Goal: Communication & Community: Answer question/provide support

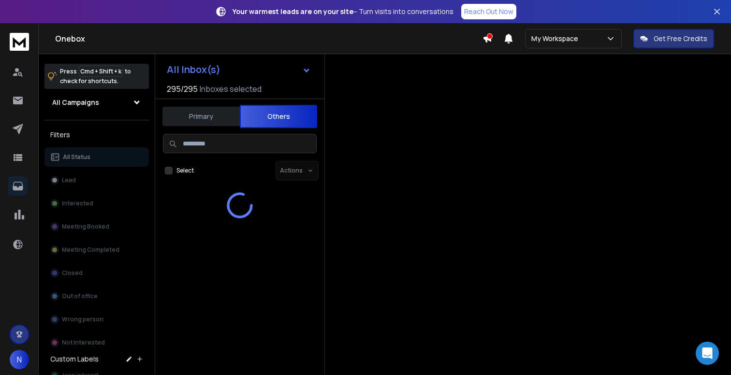
click at [263, 118] on button "Others" at bounding box center [278, 116] width 77 height 23
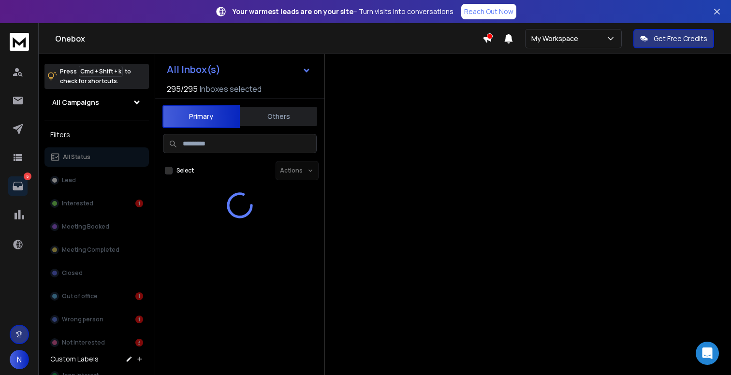
click at [230, 118] on button "Primary" at bounding box center [200, 116] width 77 height 23
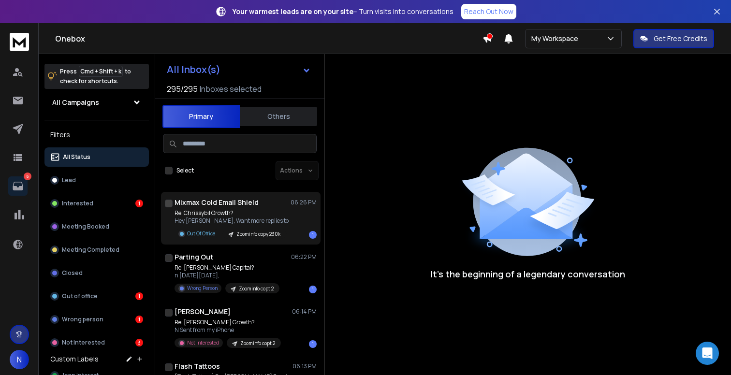
click at [277, 218] on p "Hey [PERSON_NAME], Want more replies to" at bounding box center [232, 221] width 114 height 8
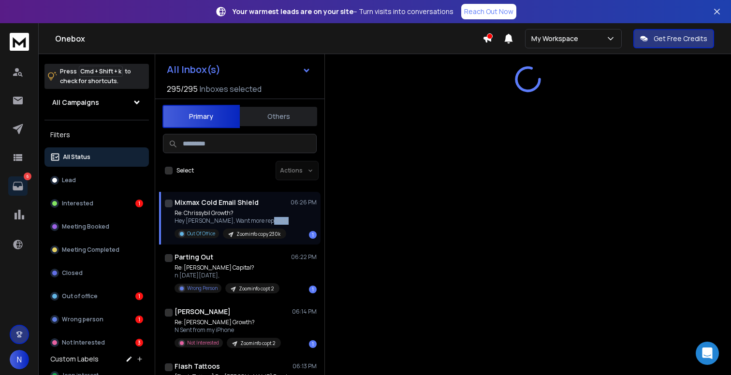
click at [277, 218] on p "Hey [PERSON_NAME], Want more replies to" at bounding box center [232, 221] width 114 height 8
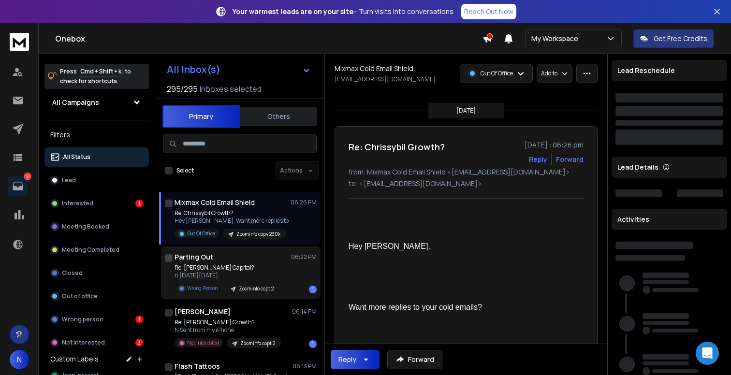
click at [284, 264] on div "Parting Out 06:22 PM Re: [PERSON_NAME] Capital? n [DATE][DATE], Wrong Person Zo…" at bounding box center [246, 272] width 142 height 41
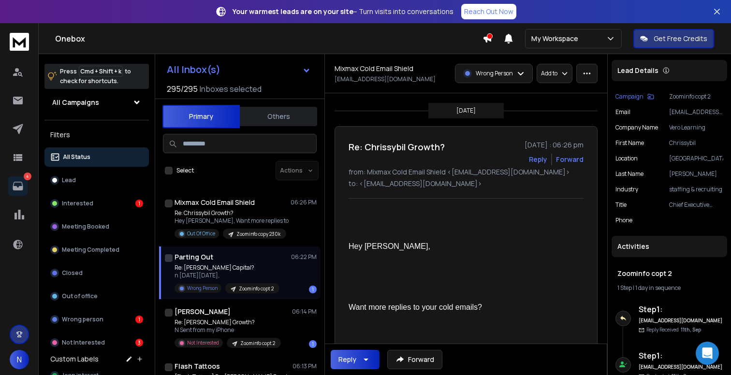
scroll to position [45, 0]
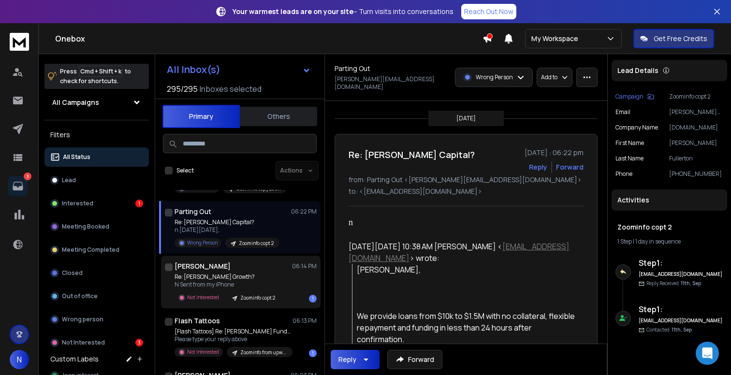
drag, startPoint x: 273, startPoint y: 257, endPoint x: 274, endPoint y: 272, distance: 15.0
click at [273, 257] on div "[PERSON_NAME] 06:14 PM Re: [PERSON_NAME] Growth? N Sent from my iPhone Not Inte…" at bounding box center [241, 282] width 160 height 53
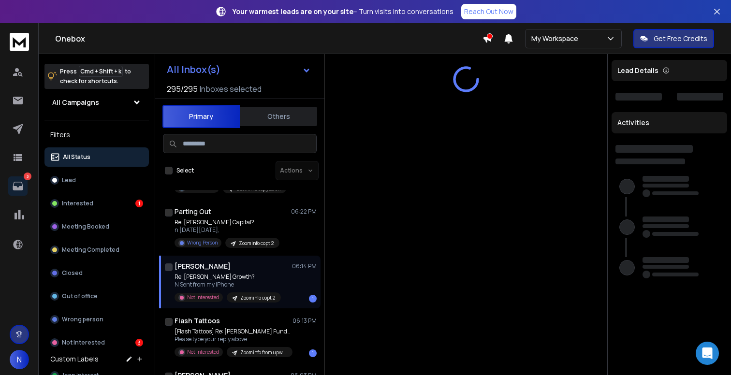
click at [275, 299] on p "Zoominfo copt 2" at bounding box center [257, 298] width 35 height 7
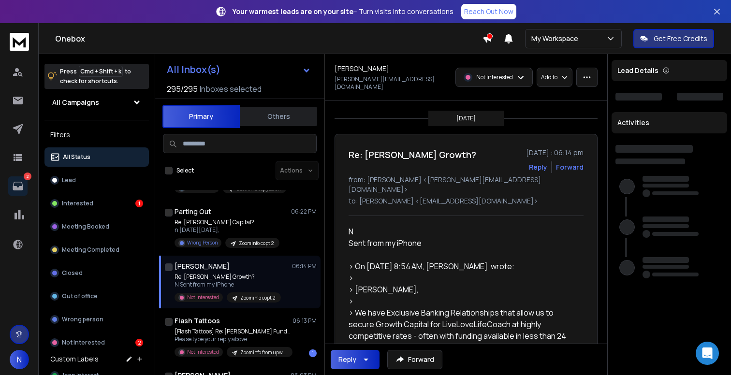
click at [276, 307] on div "[PERSON_NAME] 06:14 PM Re: [PERSON_NAME] Growth? N Sent from my iPhone Not Inte…" at bounding box center [241, 282] width 160 height 53
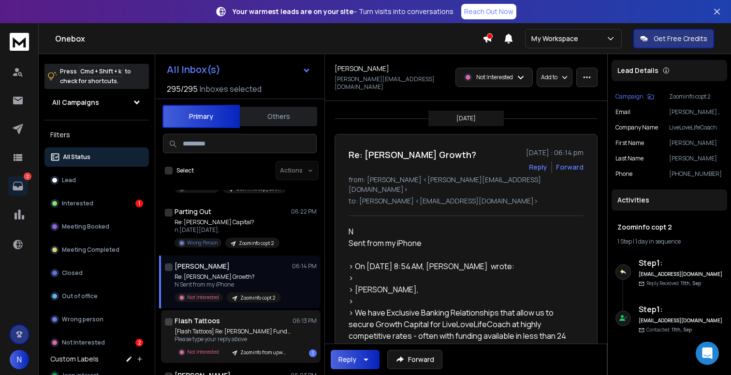
scroll to position [116, 0]
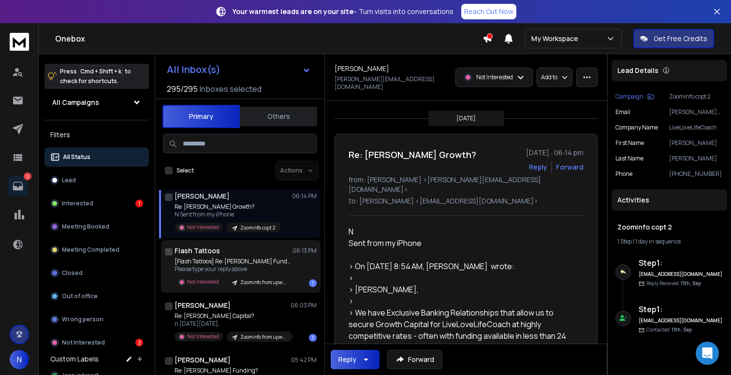
click at [286, 278] on div "Zoominfo from upwork guy maybe its a scam who knows" at bounding box center [260, 282] width 66 height 10
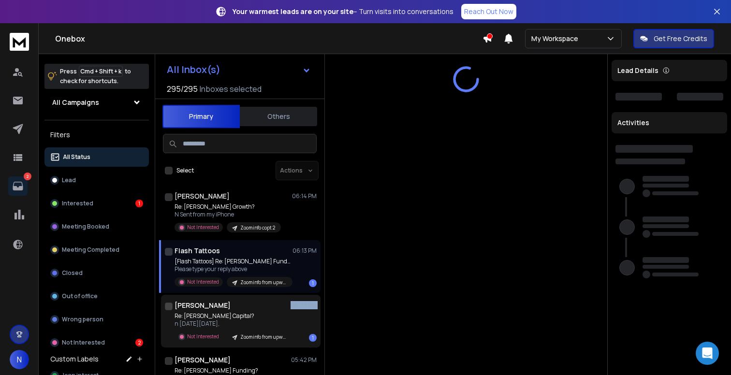
click at [268, 311] on div "[PERSON_NAME] 06:03 PM Re: [PERSON_NAME] Capital? n [DATE][DATE], Not Intereste…" at bounding box center [246, 321] width 142 height 41
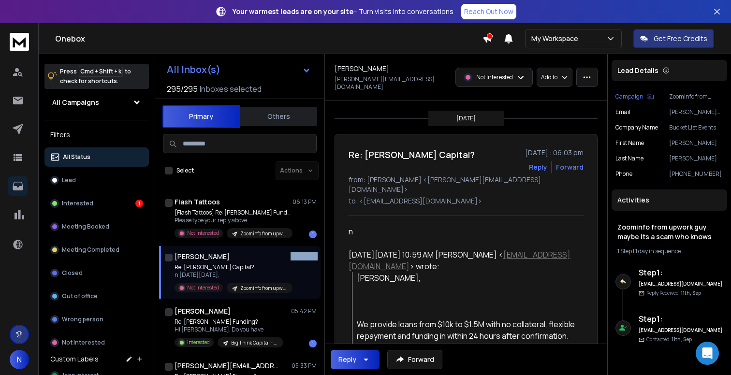
scroll to position [185, 0]
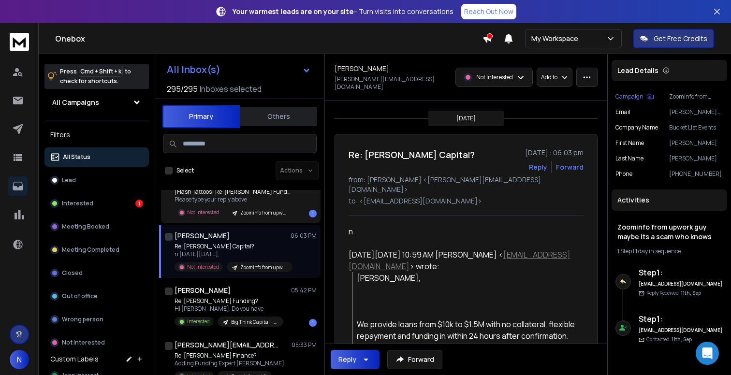
click at [246, 192] on p "[Flash Tattoos] Re: [PERSON_NAME] Funding?" at bounding box center [233, 192] width 116 height 8
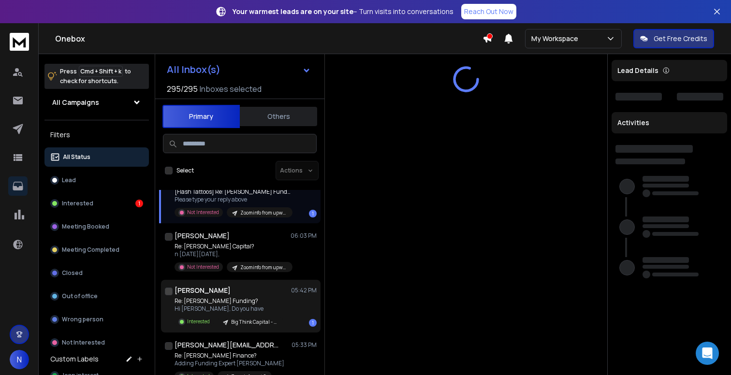
click at [278, 300] on p "Re: [PERSON_NAME] Funding?" at bounding box center [229, 301] width 109 height 8
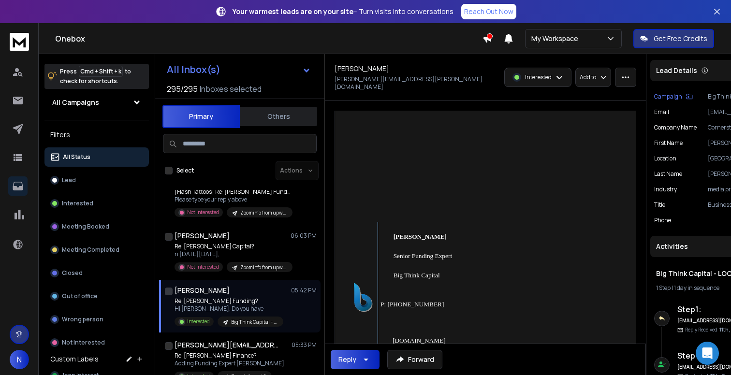
scroll to position [0, 0]
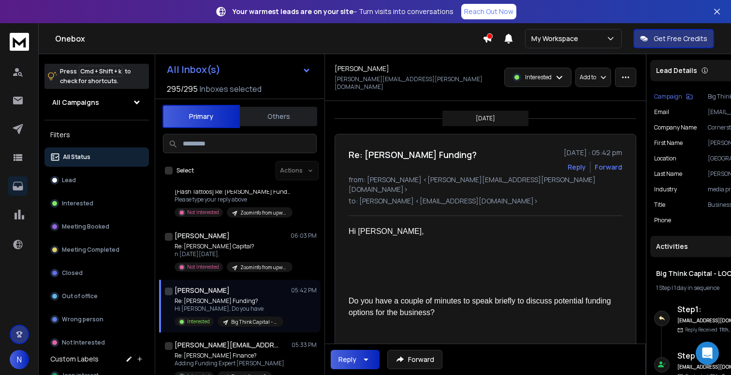
click at [265, 108] on button "Others" at bounding box center [278, 116] width 77 height 21
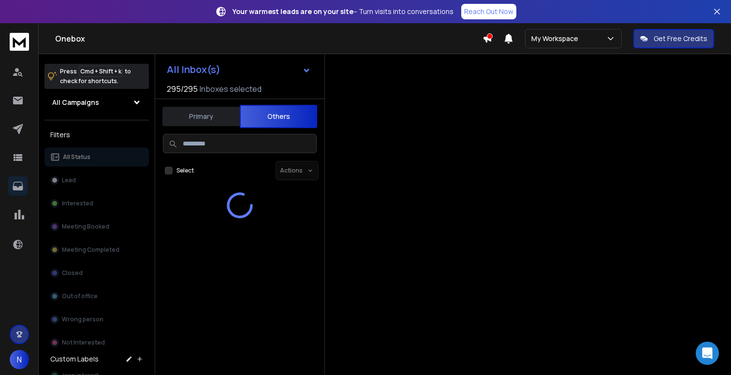
click at [209, 117] on button "Primary" at bounding box center [200, 116] width 77 height 21
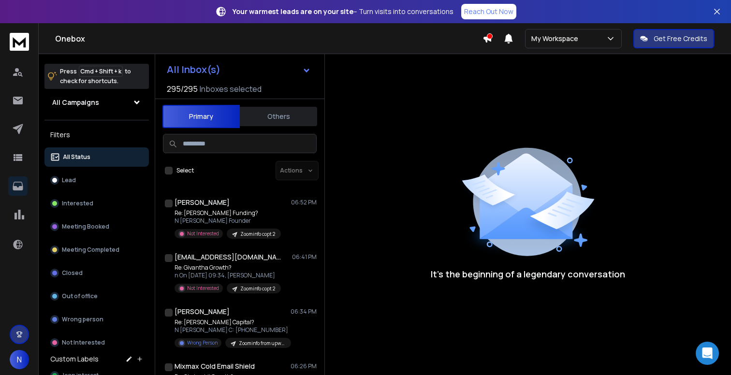
click at [270, 130] on div at bounding box center [240, 141] width 162 height 23
click at [270, 118] on button "Others" at bounding box center [278, 116] width 77 height 21
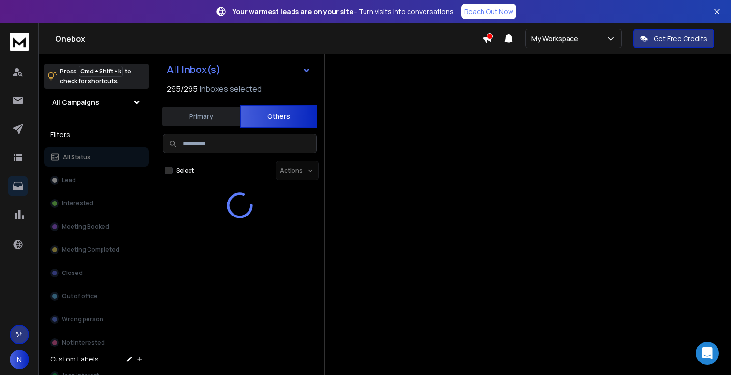
click at [203, 118] on button "Primary" at bounding box center [200, 116] width 77 height 21
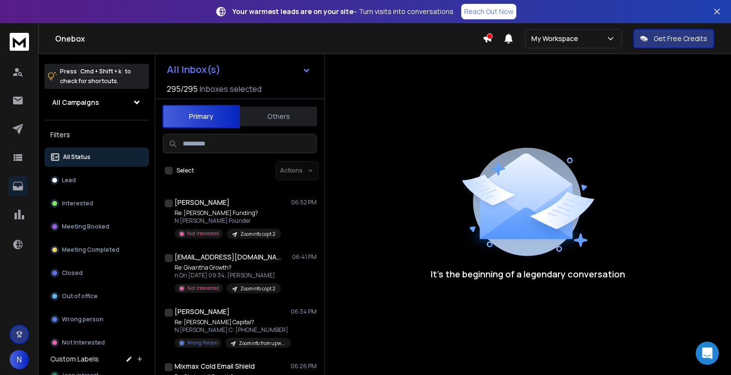
click at [245, 128] on div "Primary Others Select Actions [PERSON_NAME] 06:52 PM Re: [PERSON_NAME]? N [PERS…" at bounding box center [239, 287] width 169 height 361
click at [250, 120] on button "Others" at bounding box center [278, 116] width 77 height 21
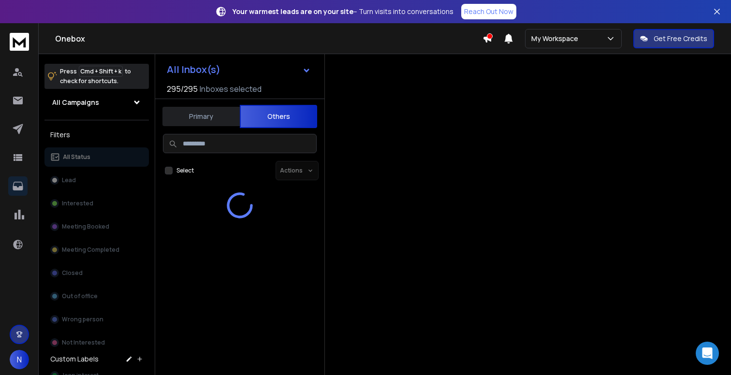
click at [250, 120] on button "Others" at bounding box center [278, 116] width 77 height 23
click at [200, 124] on button "Primary" at bounding box center [200, 116] width 77 height 21
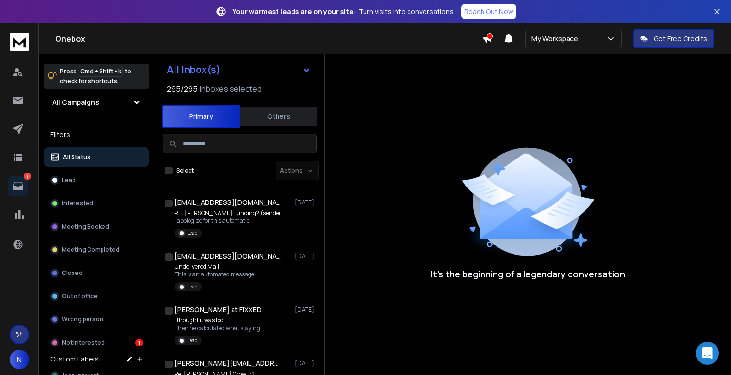
click at [200, 124] on button "Primary" at bounding box center [200, 116] width 77 height 23
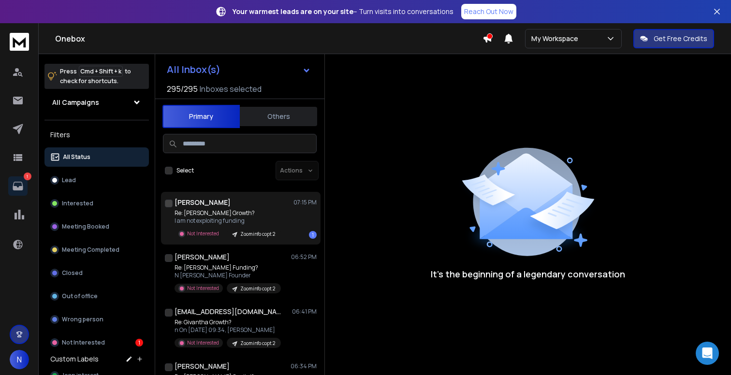
click at [283, 234] on div "Re: [PERSON_NAME] Growth? I am not exploiting funding Not Interested Zoominfo c…" at bounding box center [246, 223] width 142 height 29
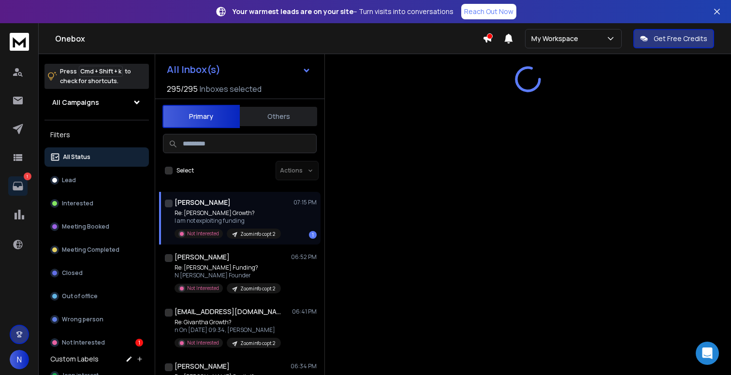
click at [283, 234] on div "Re: [PERSON_NAME] Growth? I am not exploiting funding Not Interested Zoominfo c…" at bounding box center [246, 223] width 142 height 29
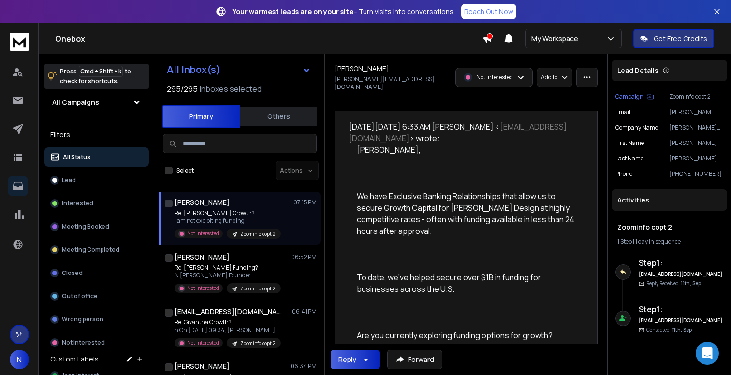
scroll to position [390, 0]
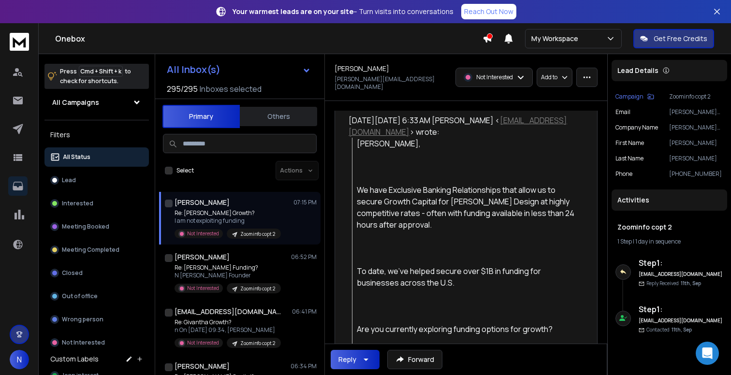
click at [273, 101] on div "All Inbox(s) 295 / 295 Inboxes selected Primary Others Select Actions [PERSON_N…" at bounding box center [239, 241] width 169 height 375
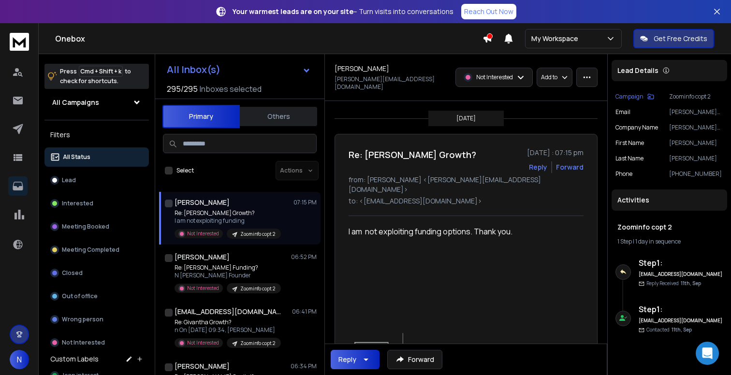
click at [273, 109] on button "Others" at bounding box center [278, 116] width 77 height 21
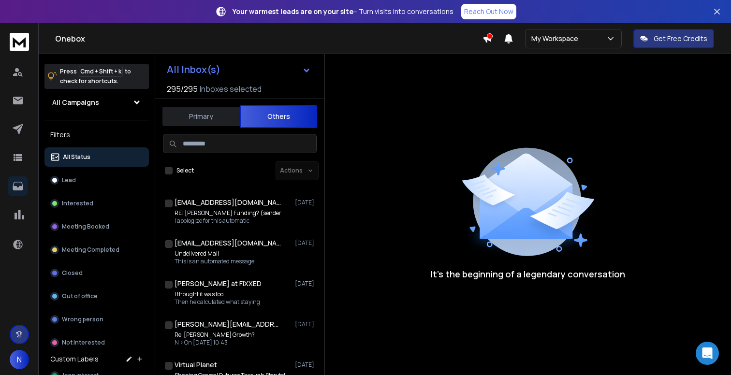
click at [208, 118] on button "Primary" at bounding box center [200, 116] width 77 height 21
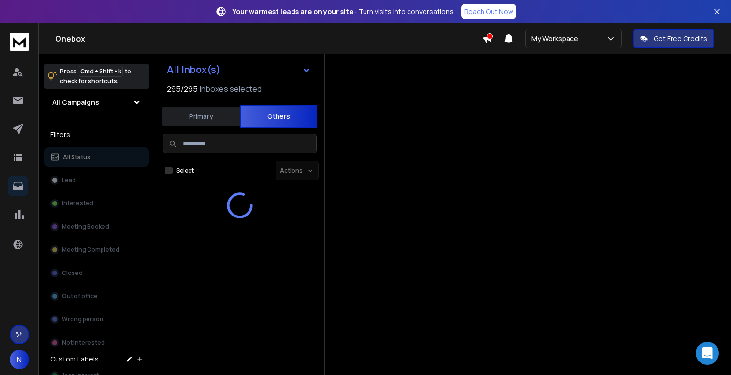
click at [264, 119] on button "Others" at bounding box center [278, 116] width 77 height 23
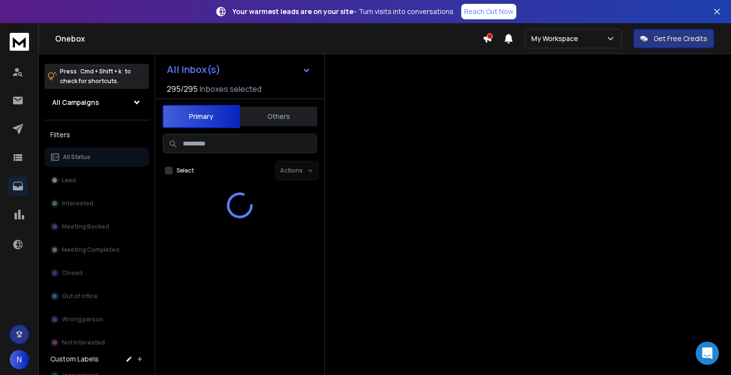
click at [203, 115] on button "Primary" at bounding box center [200, 116] width 77 height 23
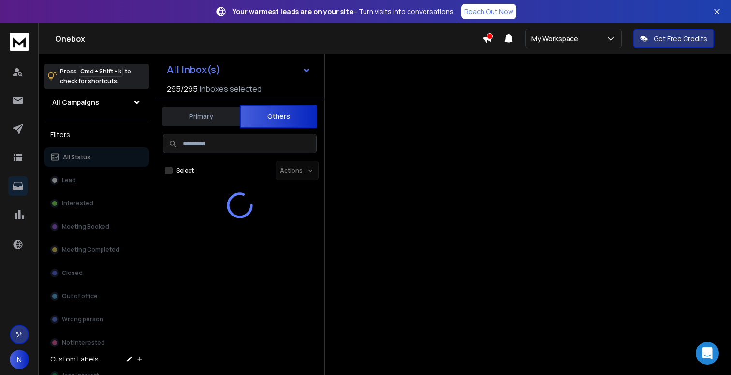
click at [270, 107] on button "Others" at bounding box center [278, 116] width 77 height 23
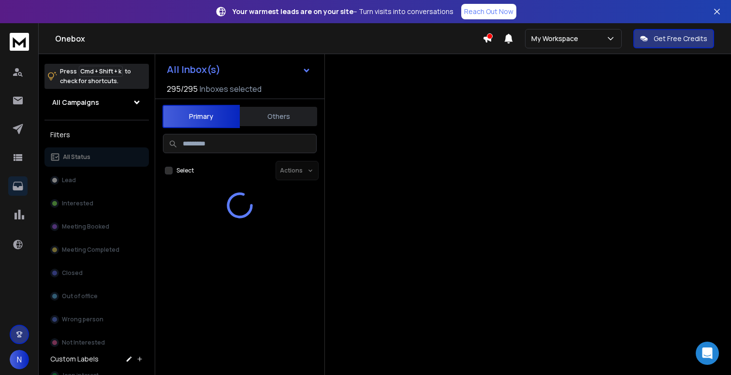
click at [198, 113] on button "Primary" at bounding box center [200, 116] width 77 height 23
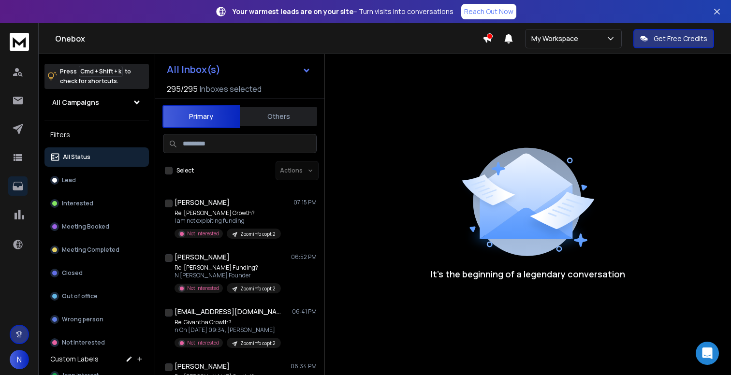
click at [263, 109] on button "Others" at bounding box center [278, 116] width 77 height 21
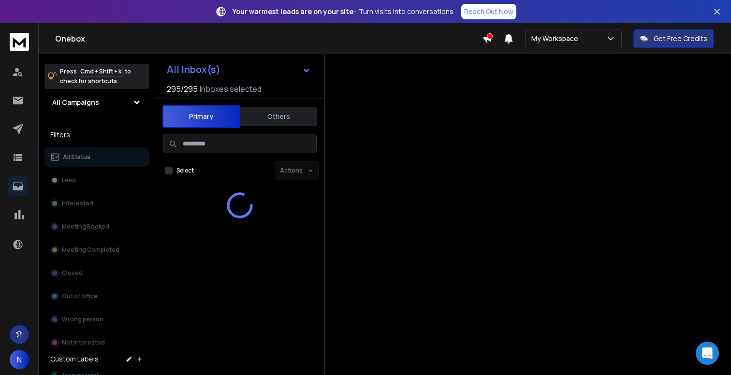
click at [200, 118] on button "Primary" at bounding box center [200, 116] width 77 height 23
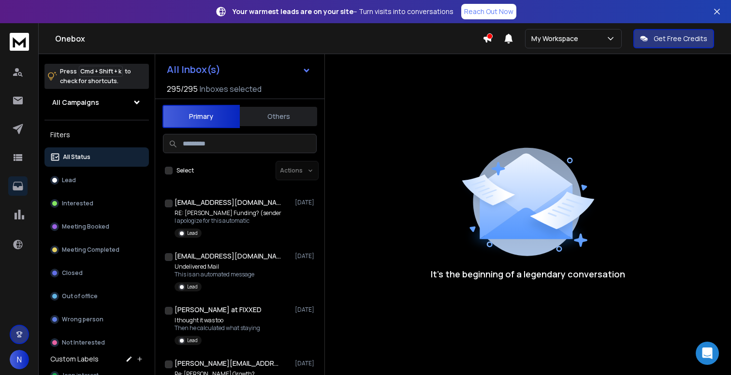
click at [259, 117] on button "Others" at bounding box center [278, 116] width 77 height 21
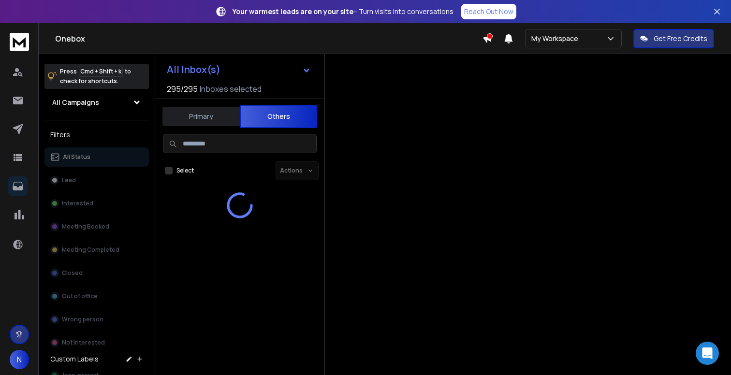
click at [205, 127] on button "Primary" at bounding box center [200, 116] width 77 height 21
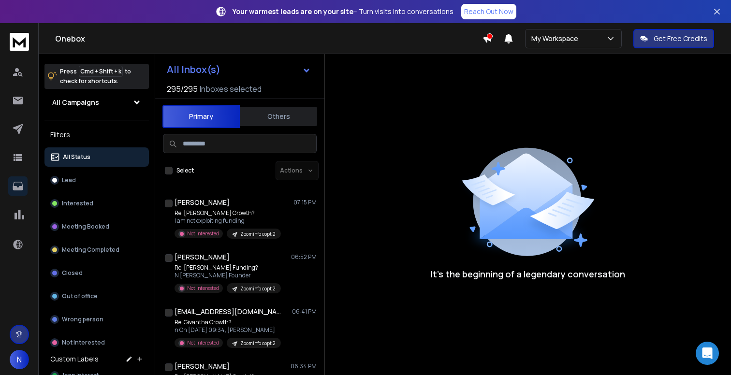
click at [287, 126] on button "Others" at bounding box center [278, 116] width 77 height 21
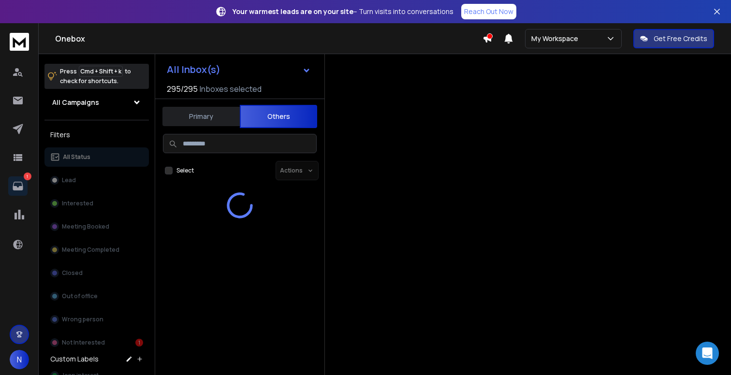
click at [221, 111] on button "Primary" at bounding box center [200, 116] width 77 height 21
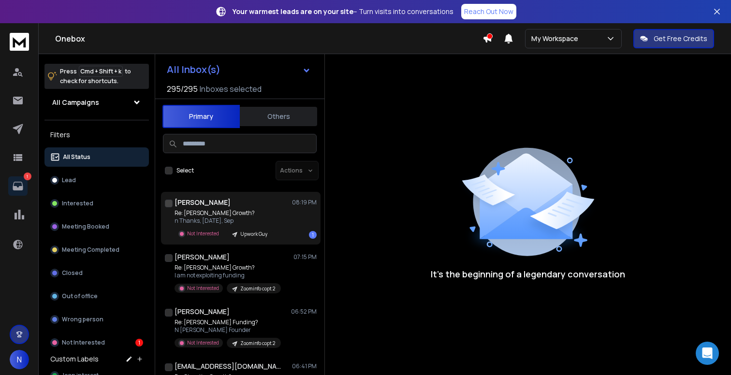
click at [255, 233] on p "Upwork Guy" at bounding box center [253, 234] width 27 height 7
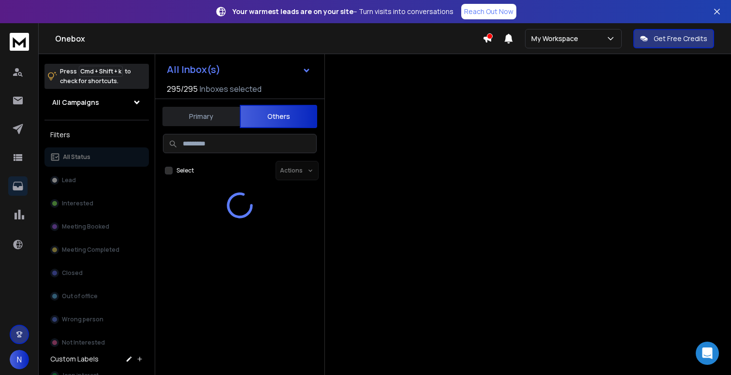
click at [273, 105] on button "Others" at bounding box center [278, 116] width 77 height 23
click at [272, 113] on button "Others" at bounding box center [278, 116] width 77 height 23
click at [214, 117] on button "Primary" at bounding box center [200, 116] width 77 height 21
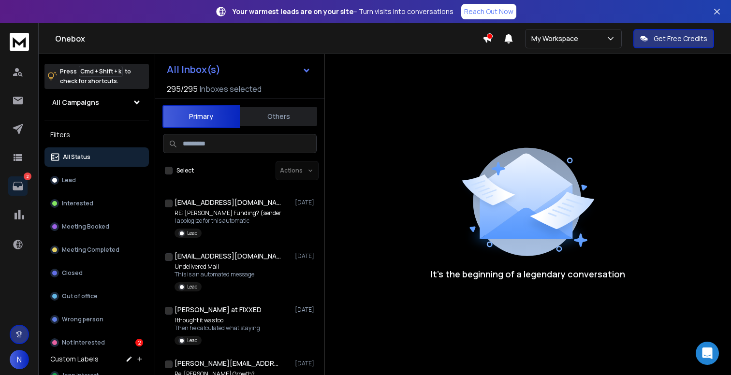
click at [214, 117] on button "Primary" at bounding box center [200, 116] width 77 height 23
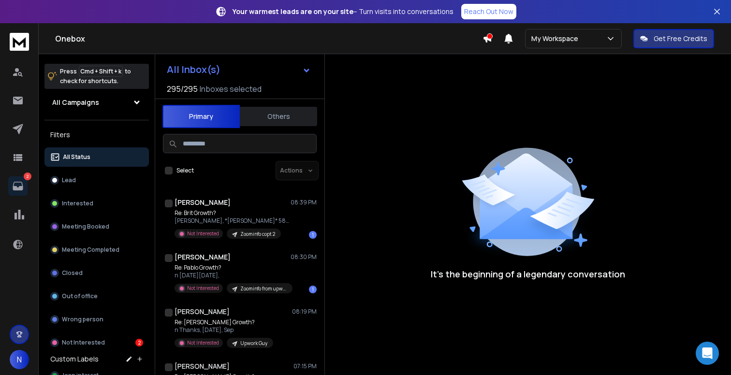
click at [282, 207] on div "[PERSON_NAME] 08:39 PM Re: Brit Growth? [PERSON_NAME], *[DEMOGRAPHIC_DATA][PERS…" at bounding box center [246, 218] width 142 height 41
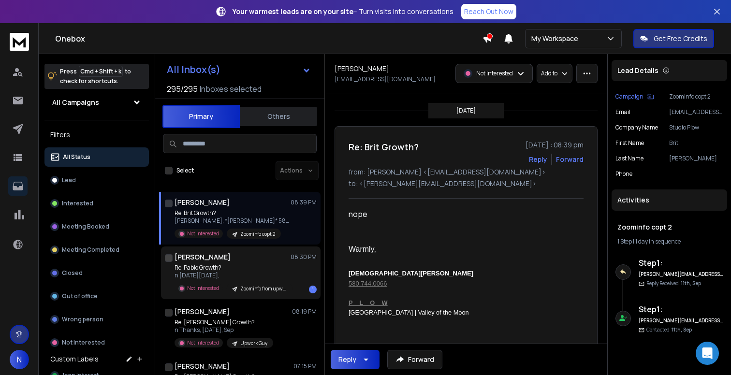
click at [267, 257] on div "[PERSON_NAME] 08:30 PM" at bounding box center [246, 257] width 142 height 10
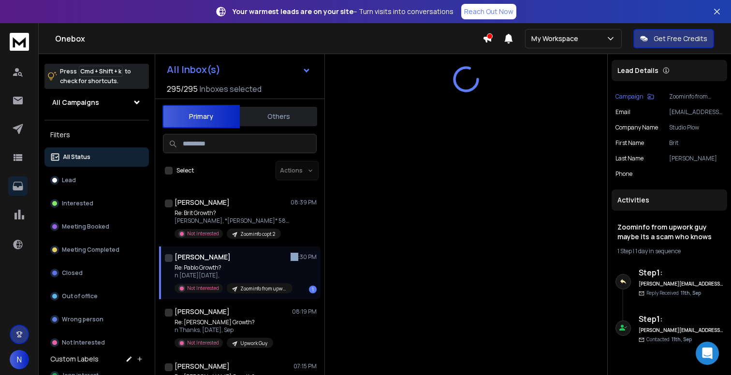
click at [267, 257] on div "[PERSON_NAME] 08:30 PM" at bounding box center [246, 257] width 142 height 10
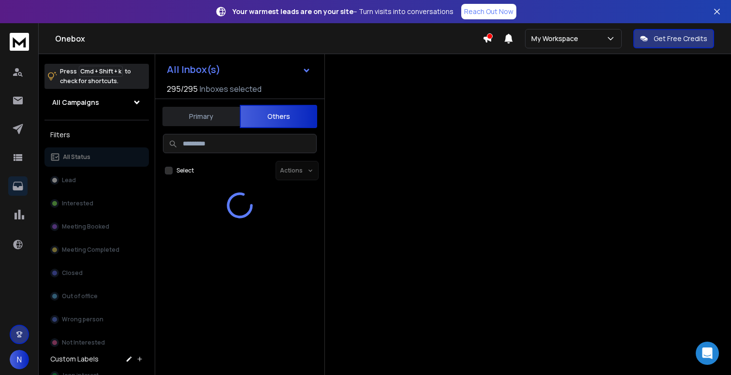
click at [253, 119] on button "Others" at bounding box center [278, 116] width 77 height 23
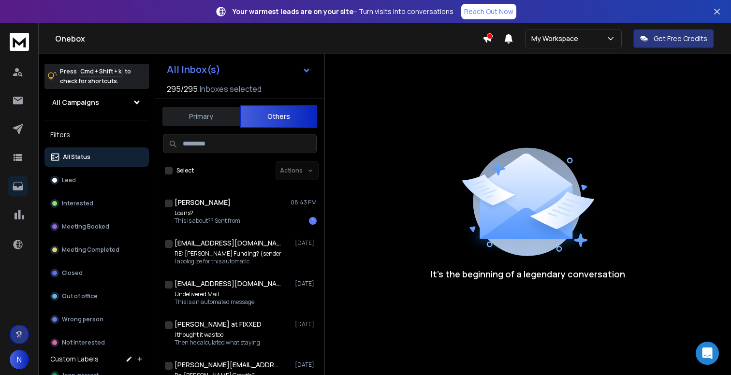
click at [195, 116] on button "Primary" at bounding box center [200, 116] width 77 height 21
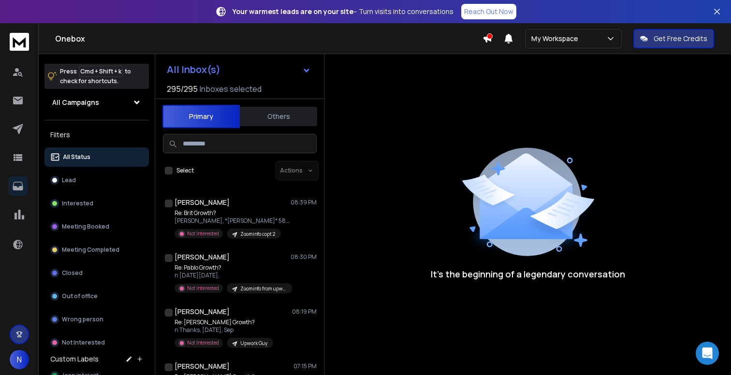
click at [285, 128] on div "Primary Others Select Actions [PERSON_NAME] 08:39 PM Re: Brit Growth? [PERSON_N…" at bounding box center [239, 287] width 169 height 361
click at [281, 125] on button "Others" at bounding box center [278, 116] width 77 height 21
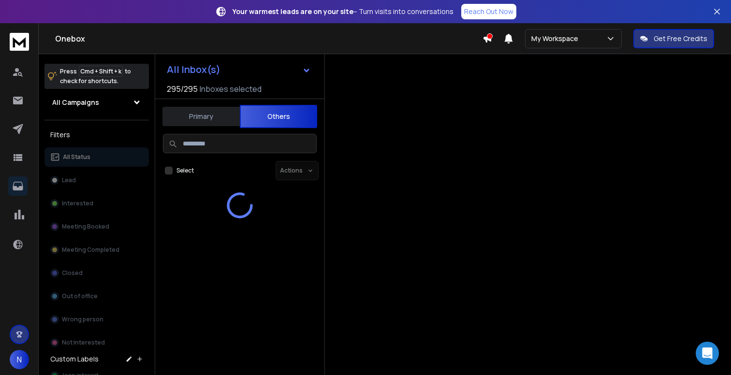
click at [281, 125] on button "Others" at bounding box center [278, 116] width 77 height 23
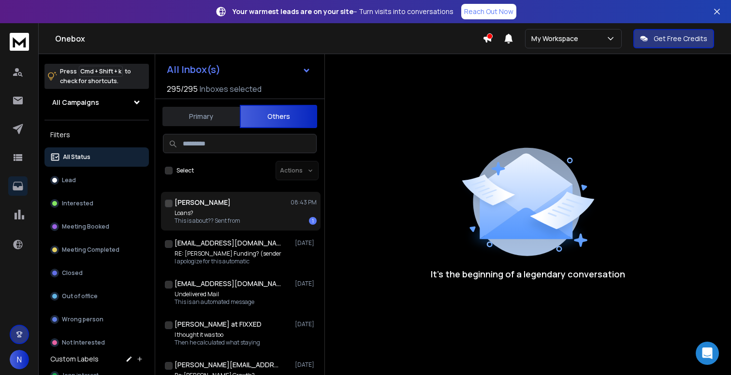
click at [273, 205] on div "[PERSON_NAME] 08:43 PM" at bounding box center [246, 203] width 142 height 10
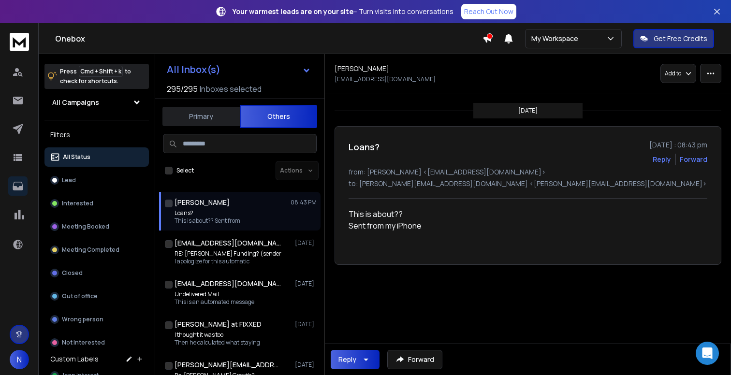
click at [210, 133] on div at bounding box center [240, 141] width 162 height 23
click at [207, 127] on div "Primary Others Select Actions [PERSON_NAME] 08:43 PM Loans? This is about?? Sen…" at bounding box center [239, 287] width 169 height 361
click at [223, 103] on div "All Inbox(s) 295 / 295 Inboxes selected Primary Others Select Actions [PERSON_N…" at bounding box center [239, 241] width 169 height 375
click at [223, 105] on div "All Inbox(s) 295 / 295 Inboxes selected Primary Others Select Actions [PERSON_N…" at bounding box center [239, 241] width 169 height 375
click at [223, 107] on button "Primary" at bounding box center [200, 116] width 77 height 21
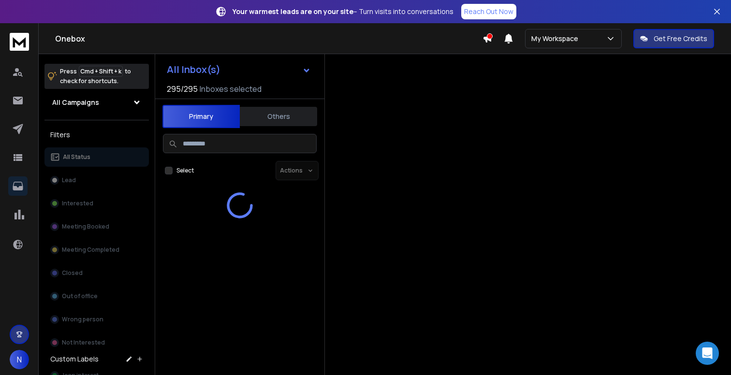
click at [223, 111] on button "Primary" at bounding box center [200, 116] width 77 height 23
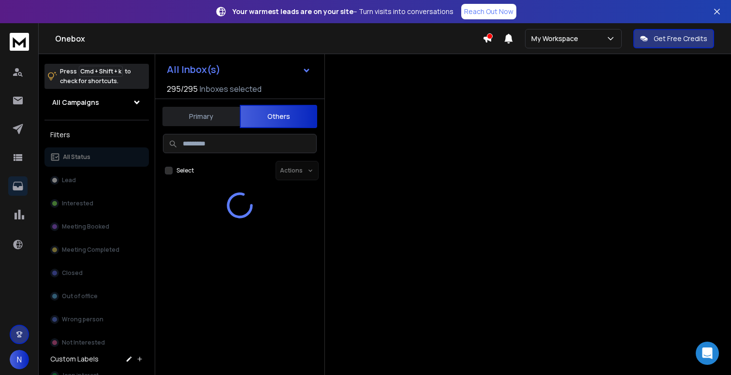
click at [275, 118] on button "Others" at bounding box center [278, 116] width 77 height 23
click at [224, 119] on button "Primary" at bounding box center [200, 116] width 77 height 21
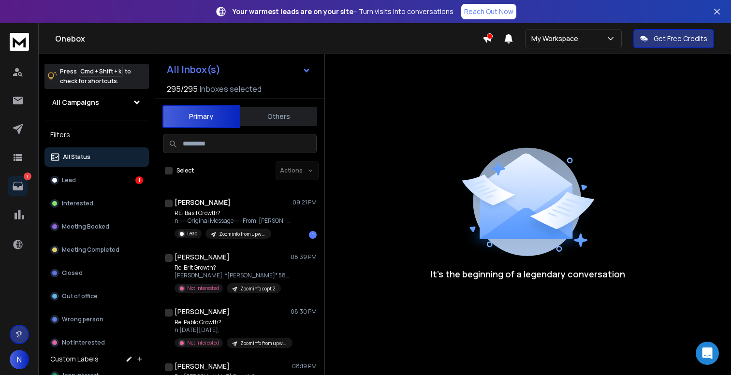
click at [292, 221] on div "RE: Basil Growth? n -----Original Message----- From: [PERSON_NAME] Lead Zoominf…" at bounding box center [246, 223] width 142 height 29
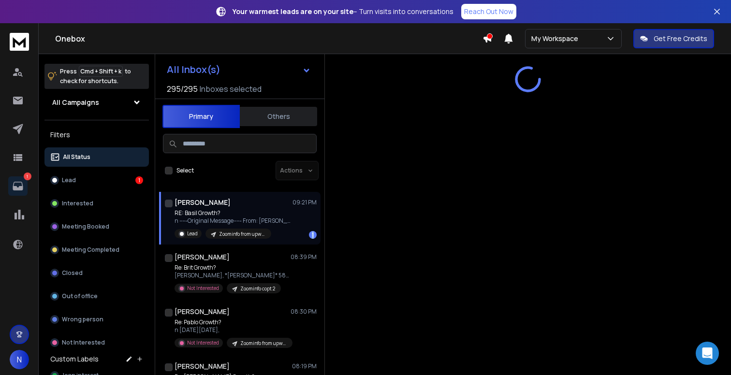
click at [292, 221] on div "RE: Basil Growth? n -----Original Message----- From: [PERSON_NAME] Lead Zoominf…" at bounding box center [246, 223] width 142 height 29
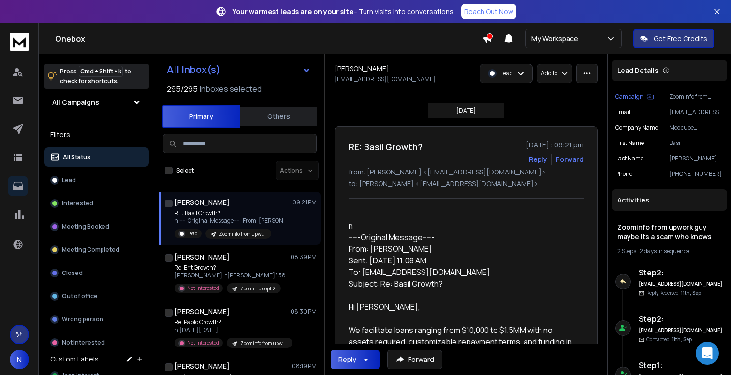
click at [254, 103] on div "All Inbox(s) 295 / 295 Inboxes selected Primary Others Select Actions [PERSON_N…" at bounding box center [239, 241] width 169 height 375
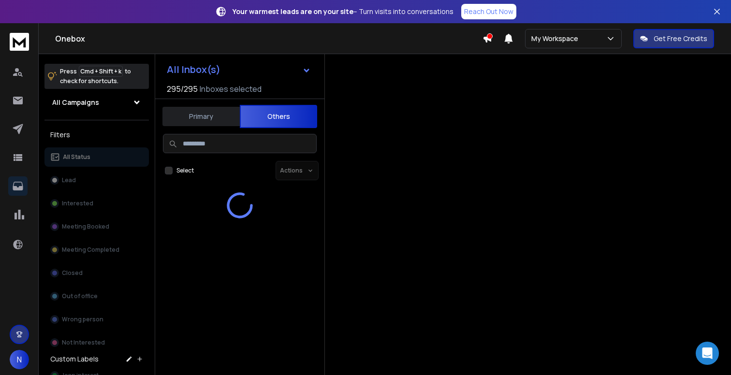
click at [254, 115] on button "Others" at bounding box center [278, 116] width 77 height 23
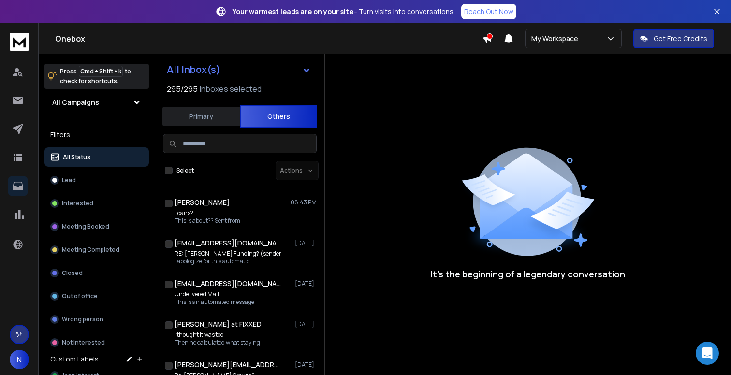
click at [190, 116] on button "Primary" at bounding box center [200, 116] width 77 height 21
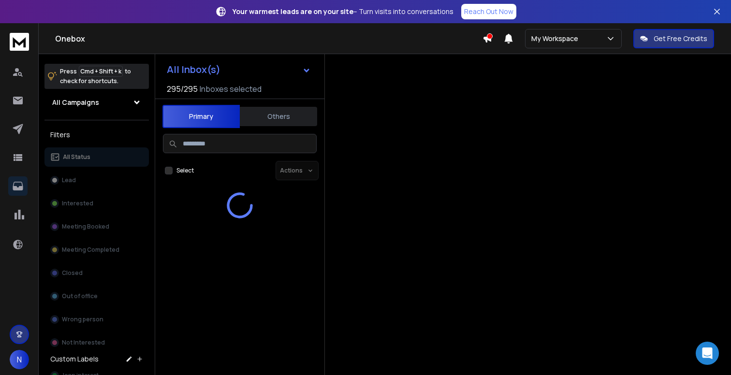
click at [190, 116] on button "Primary" at bounding box center [200, 116] width 77 height 23
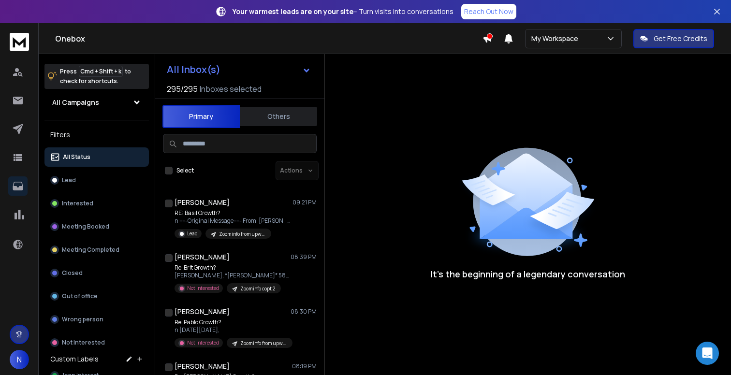
click at [271, 113] on button "Others" at bounding box center [278, 116] width 77 height 21
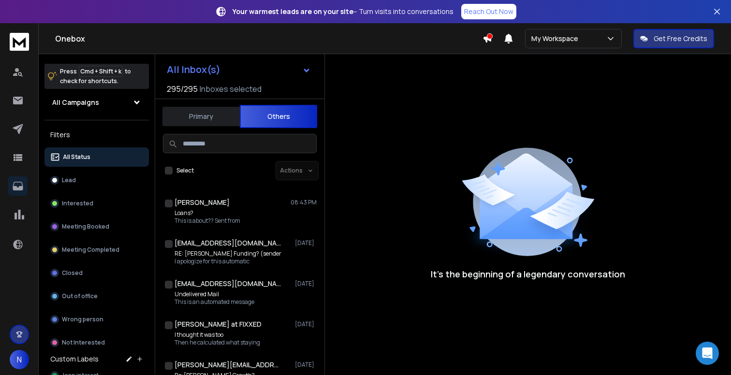
click at [208, 116] on button "Primary" at bounding box center [200, 116] width 77 height 21
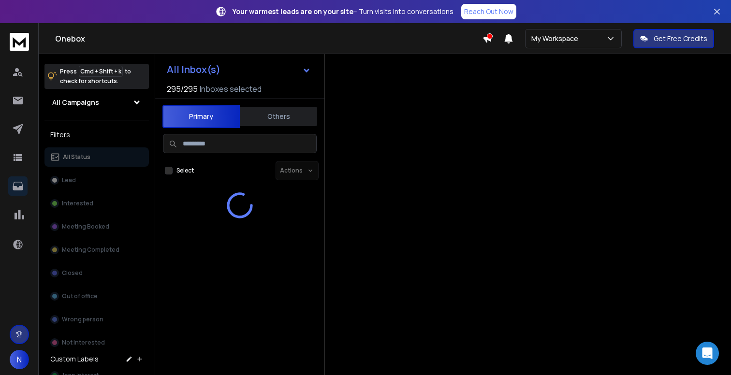
click at [208, 116] on button "Primary" at bounding box center [200, 116] width 77 height 23
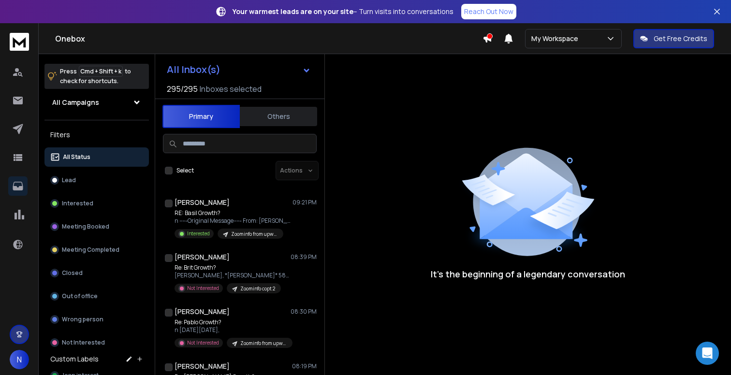
click at [273, 134] on input at bounding box center [240, 143] width 154 height 19
click at [273, 130] on div at bounding box center [240, 141] width 162 height 23
click at [272, 124] on button "Others" at bounding box center [278, 116] width 77 height 21
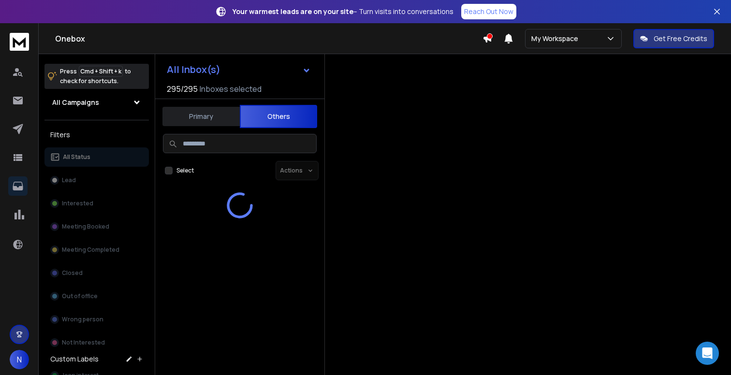
click at [272, 124] on button "Others" at bounding box center [278, 116] width 77 height 23
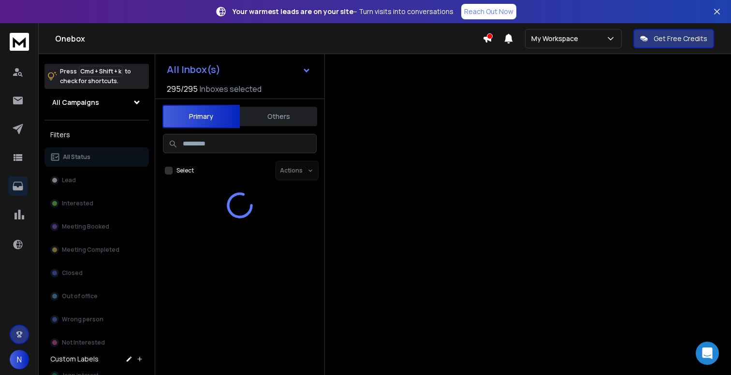
click at [194, 118] on button "Primary" at bounding box center [200, 116] width 77 height 23
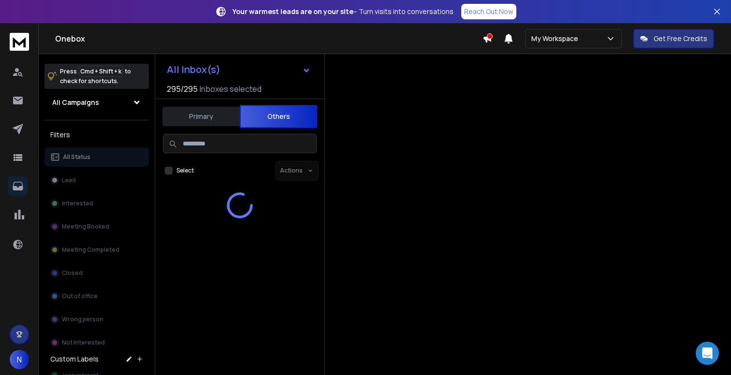
click at [275, 106] on button "Others" at bounding box center [278, 116] width 77 height 23
click at [274, 126] on button "Others" at bounding box center [278, 116] width 77 height 23
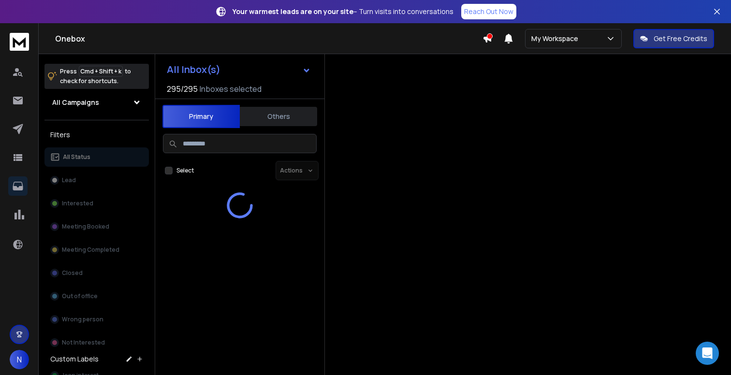
click at [209, 116] on button "Primary" at bounding box center [200, 116] width 77 height 23
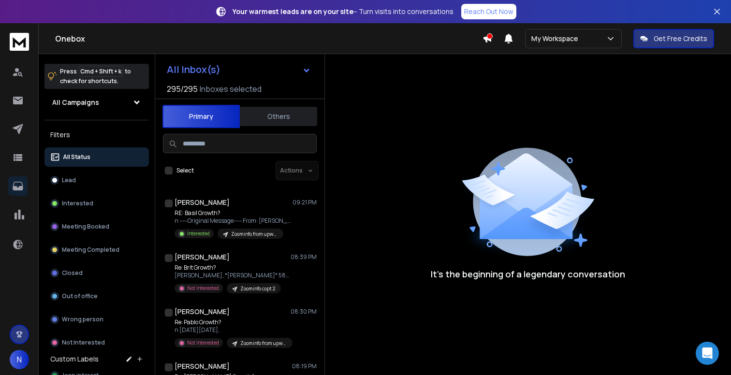
click at [269, 114] on button "Others" at bounding box center [278, 116] width 77 height 21
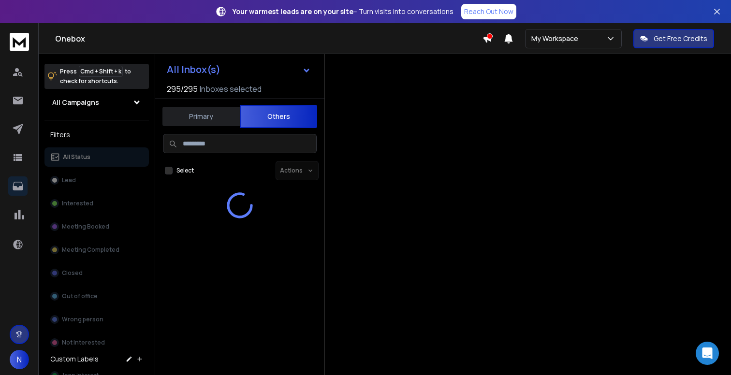
click at [269, 114] on button "Others" at bounding box center [278, 116] width 77 height 23
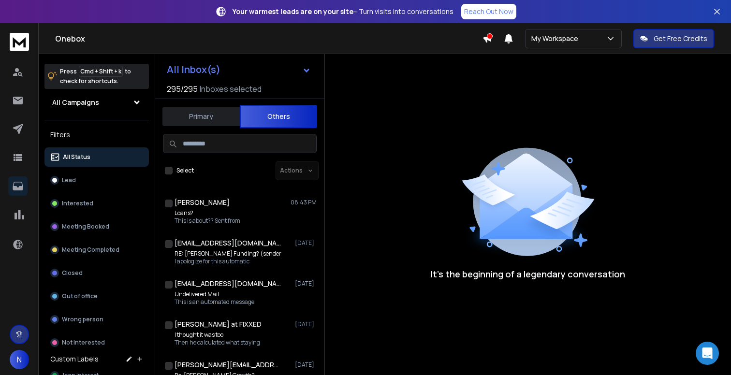
click at [192, 122] on button "Primary" at bounding box center [200, 116] width 77 height 21
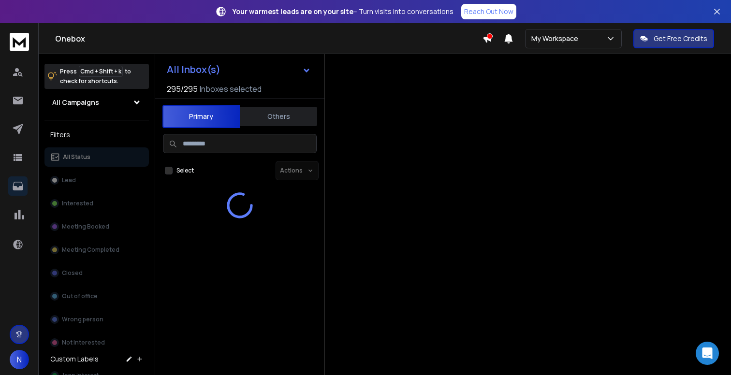
drag, startPoint x: 192, startPoint y: 122, endPoint x: 365, endPoint y: 158, distance: 176.4
click at [192, 122] on button "Primary" at bounding box center [200, 116] width 77 height 23
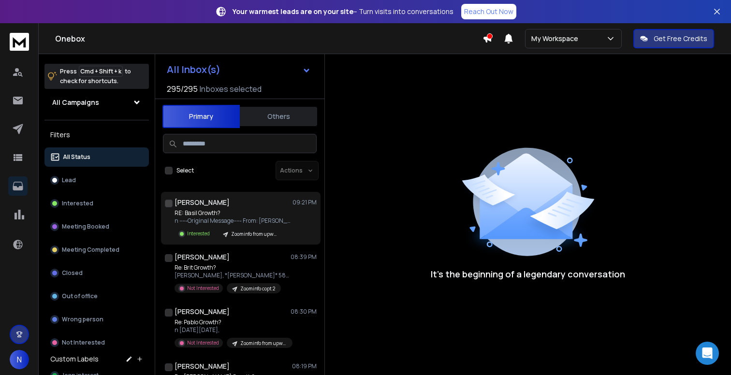
click at [266, 213] on p "RE: Basil Growth?" at bounding box center [233, 213] width 116 height 8
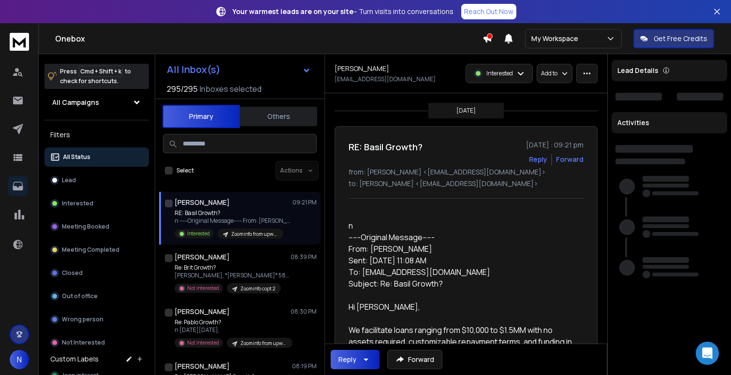
click at [265, 122] on button "Others" at bounding box center [278, 116] width 77 height 21
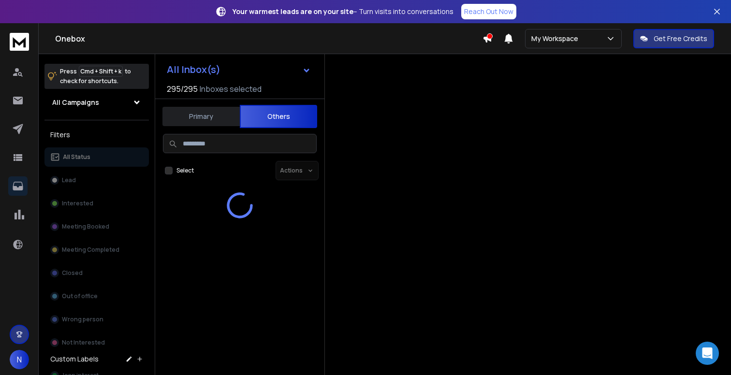
click at [223, 120] on button "Primary" at bounding box center [200, 116] width 77 height 21
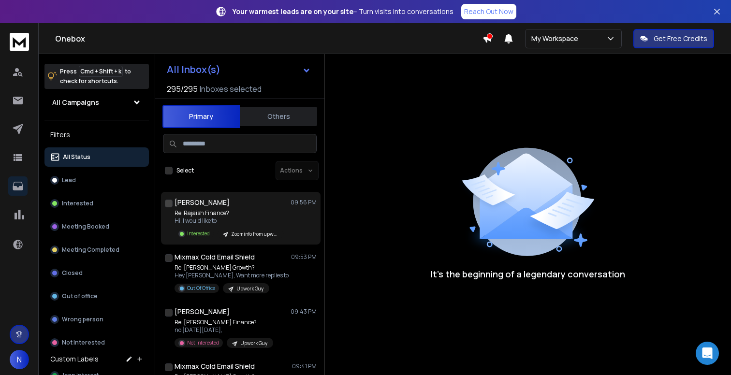
click at [270, 209] on p "Re: Rajaish Finance?" at bounding box center [229, 213] width 109 height 8
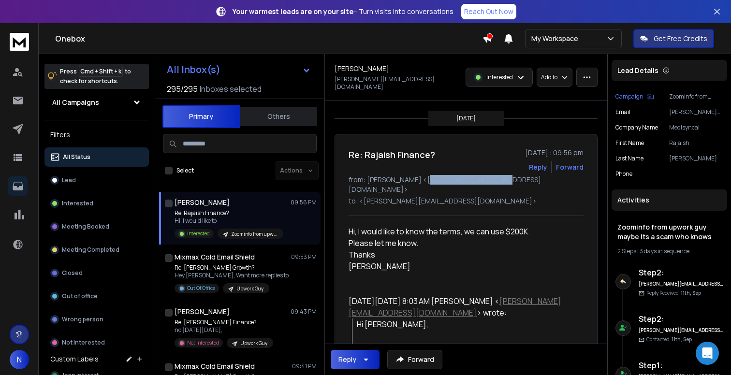
drag, startPoint x: 490, startPoint y: 171, endPoint x: 416, endPoint y: 168, distance: 74.5
click at [416, 175] on p "from: [PERSON_NAME] <[PERSON_NAME][EMAIL_ADDRESS][DOMAIN_NAME]>" at bounding box center [466, 184] width 235 height 19
copy p "[PERSON_NAME][EMAIL_ADDRESS][DOMAIN_NAME]"
click at [672, 143] on p "Rajaish" at bounding box center [696, 143] width 54 height 8
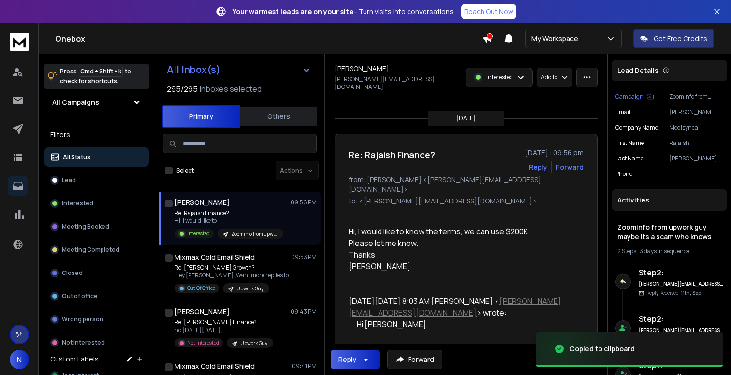
click at [345, 360] on div "Reply" at bounding box center [348, 360] width 18 height 10
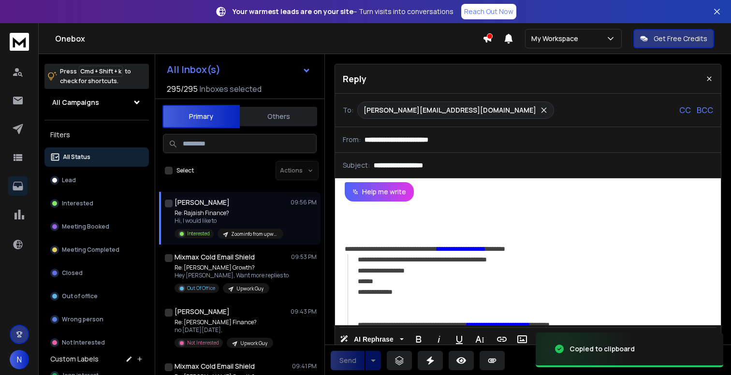
click at [558, 102] on input at bounding box center [592, 110] width 68 height 17
paste input "**********"
type input "**********"
click at [458, 190] on div "Help me write" at bounding box center [528, 190] width 386 height 25
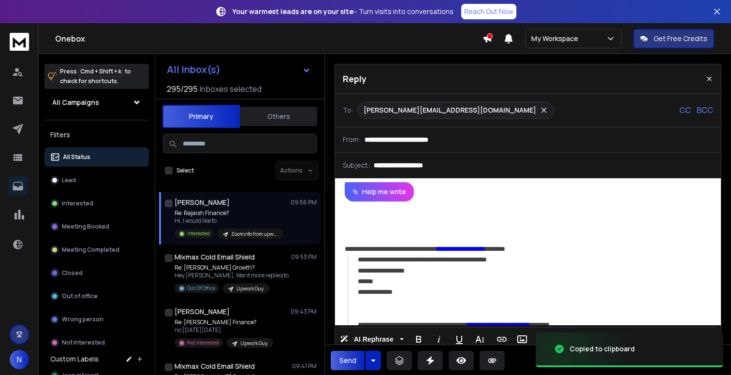
scroll to position [0, 0]
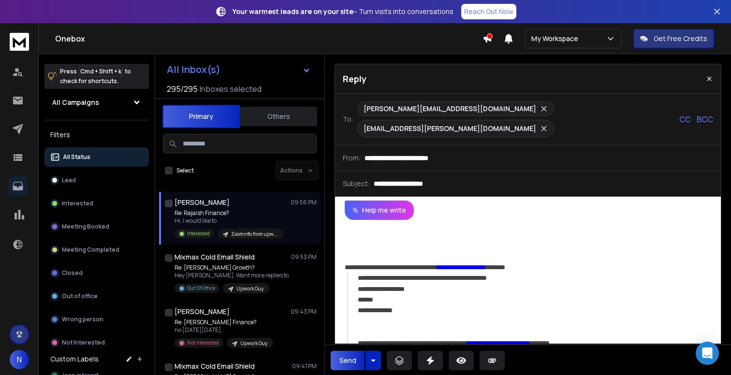
click at [457, 240] on div at bounding box center [528, 245] width 367 height 11
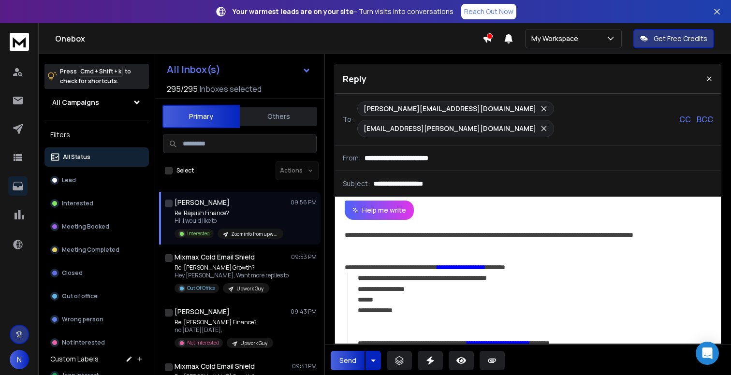
click at [338, 360] on button "Send" at bounding box center [348, 360] width 34 height 19
